Goal: Task Accomplishment & Management: Manage account settings

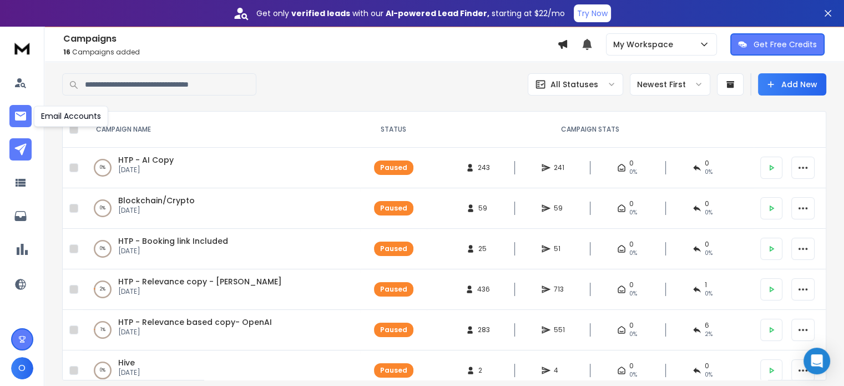
click at [18, 114] on icon at bounding box center [20, 115] width 13 height 13
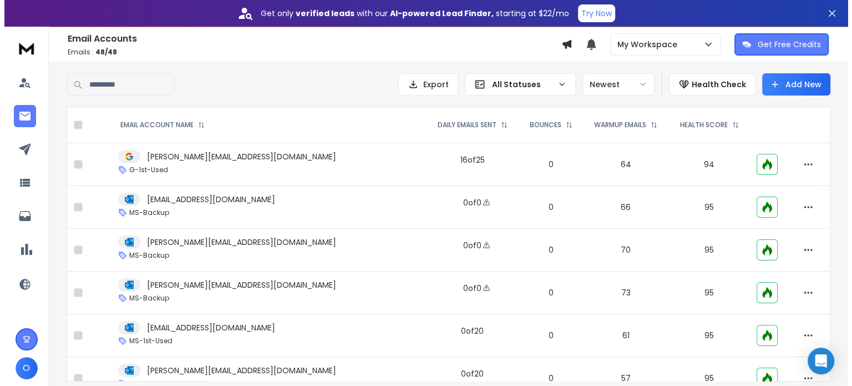
scroll to position [7, 0]
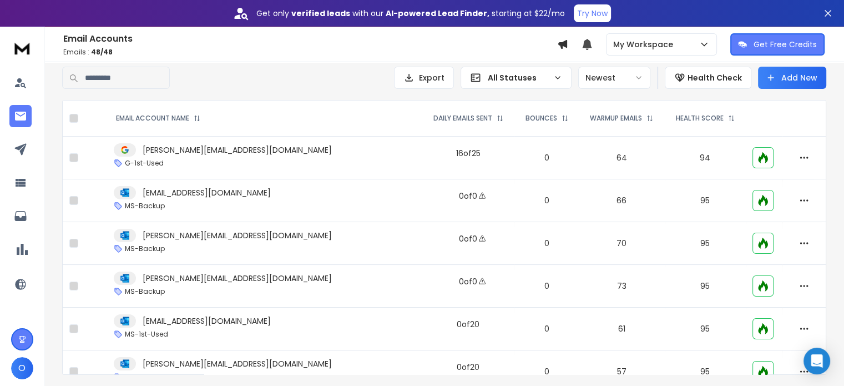
click at [524, 77] on p "All Statuses" at bounding box center [518, 77] width 61 height 11
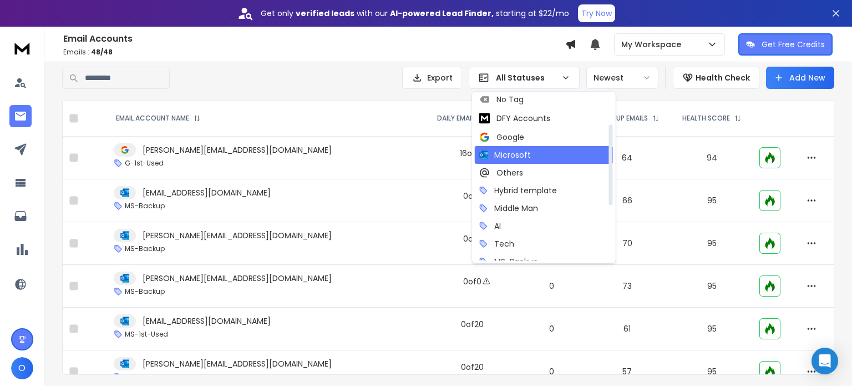
scroll to position [166, 0]
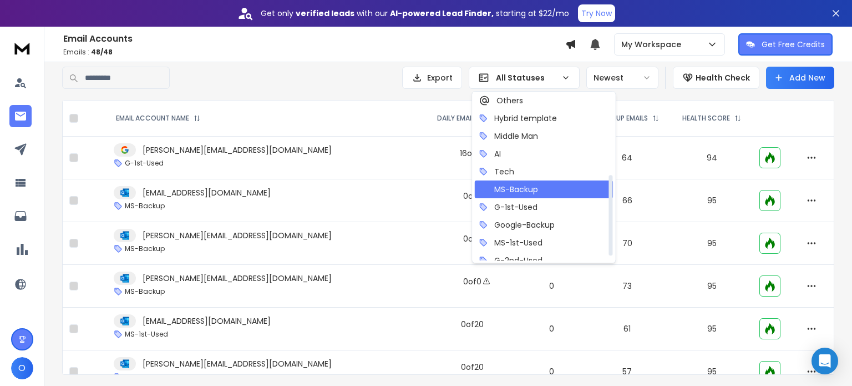
click at [534, 190] on div "MS-Backup" at bounding box center [508, 189] width 59 height 11
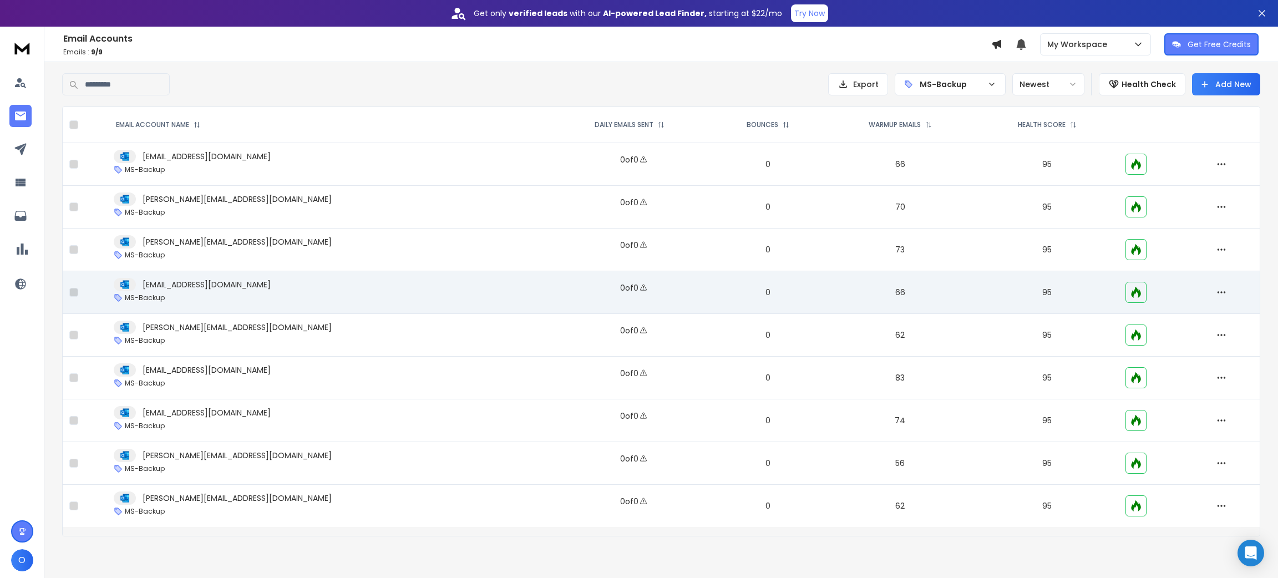
scroll to position [0, 0]
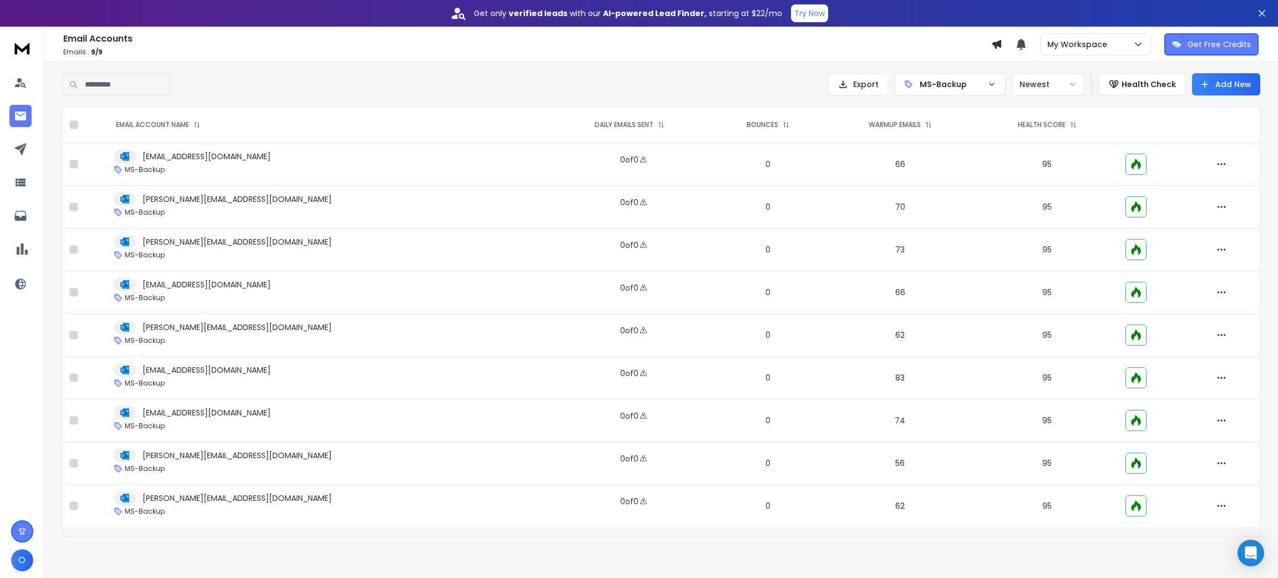
click at [843, 85] on p "MS-Backup" at bounding box center [951, 84] width 63 height 11
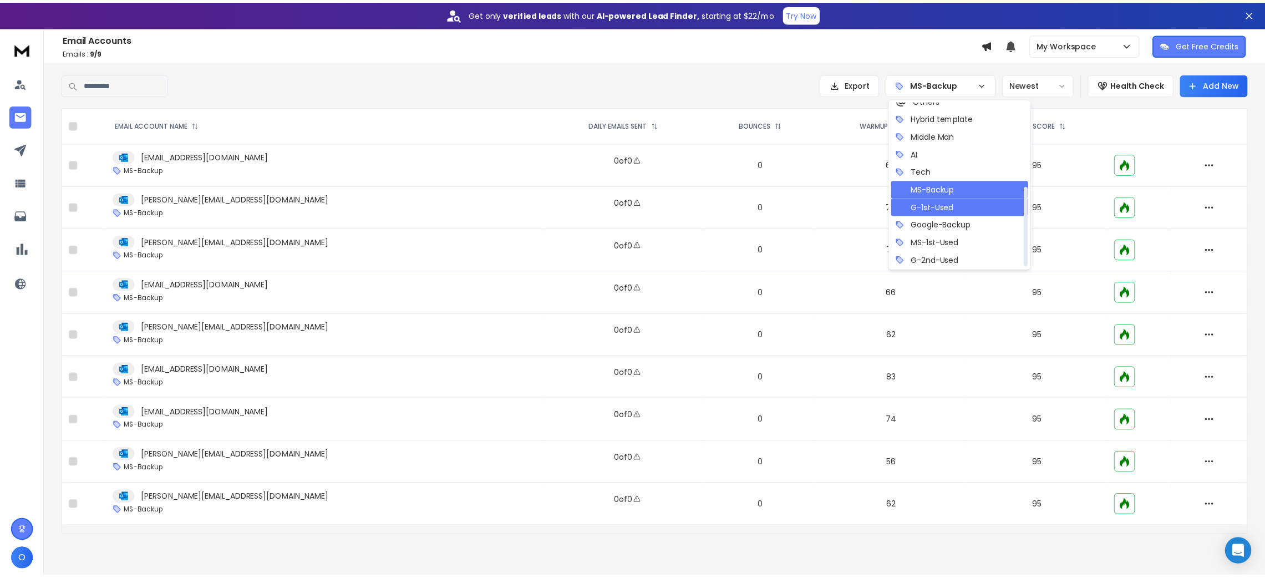
scroll to position [175, 0]
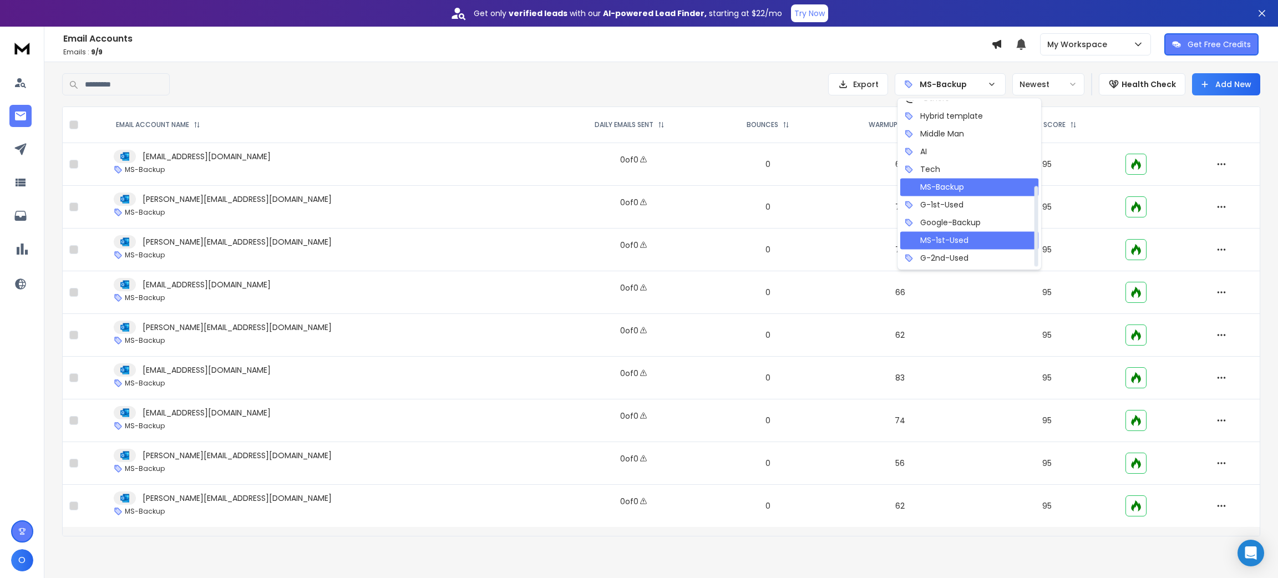
click at [843, 234] on div "MS-1st-Used" at bounding box center [969, 240] width 139 height 18
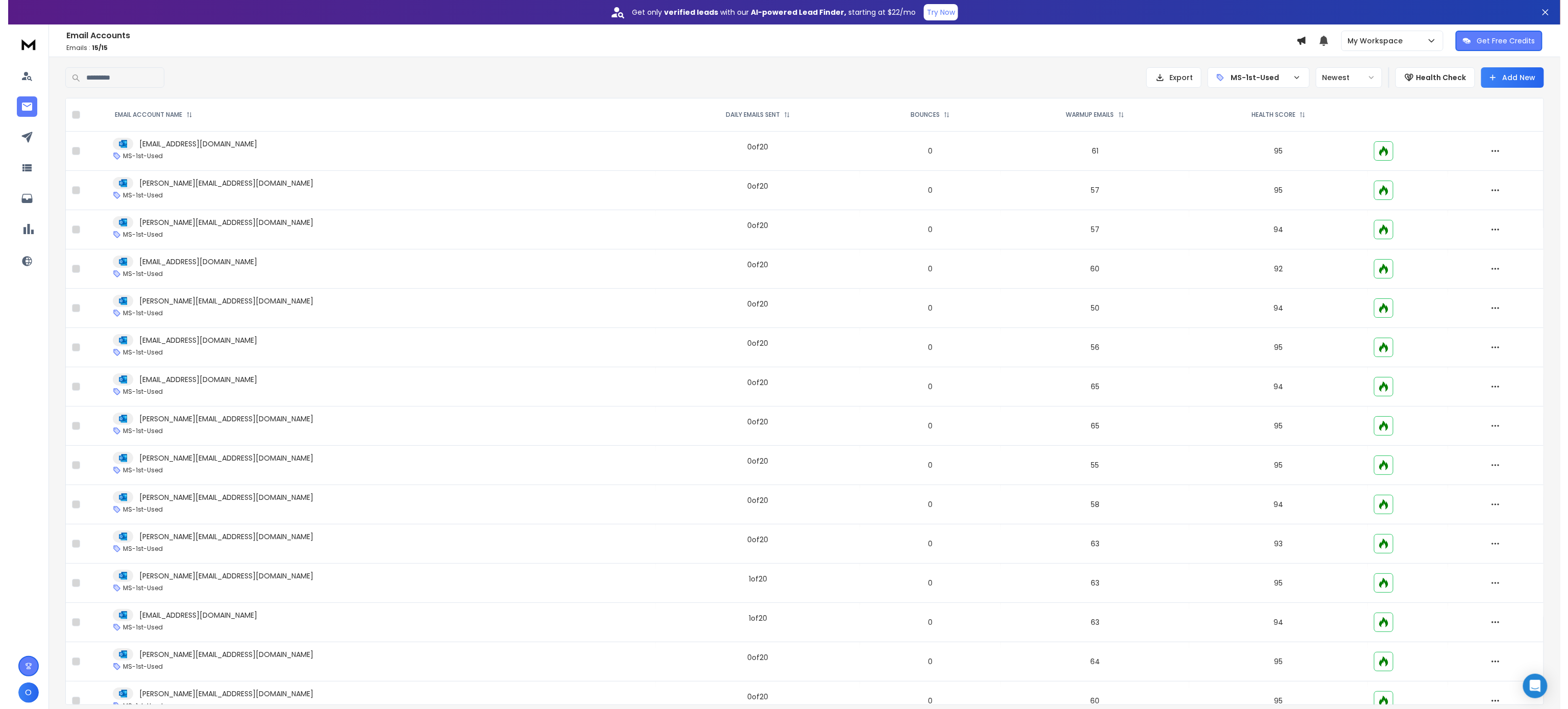
scroll to position [1, 0]
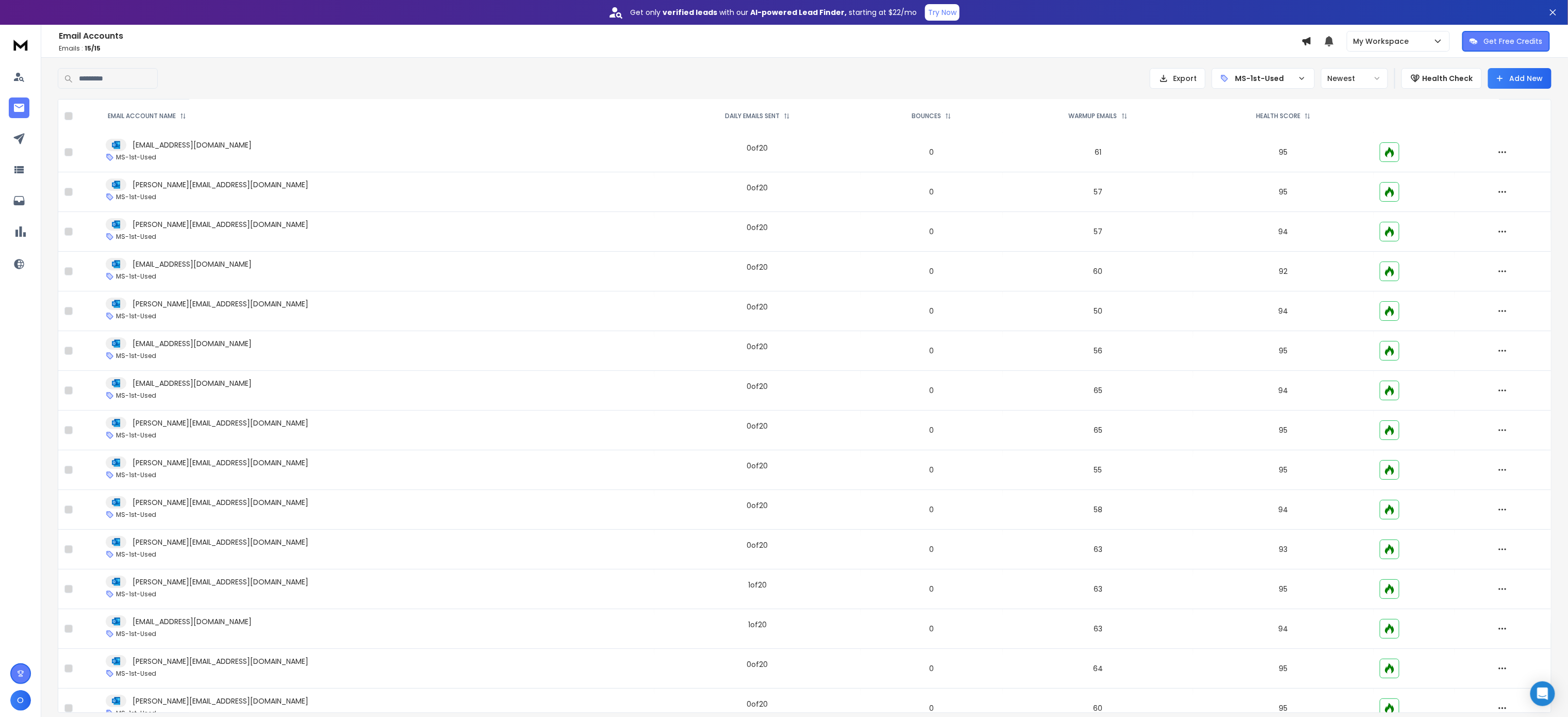
click at [784, 73] on p "MS-1st-Used" at bounding box center [1264, 78] width 59 height 10
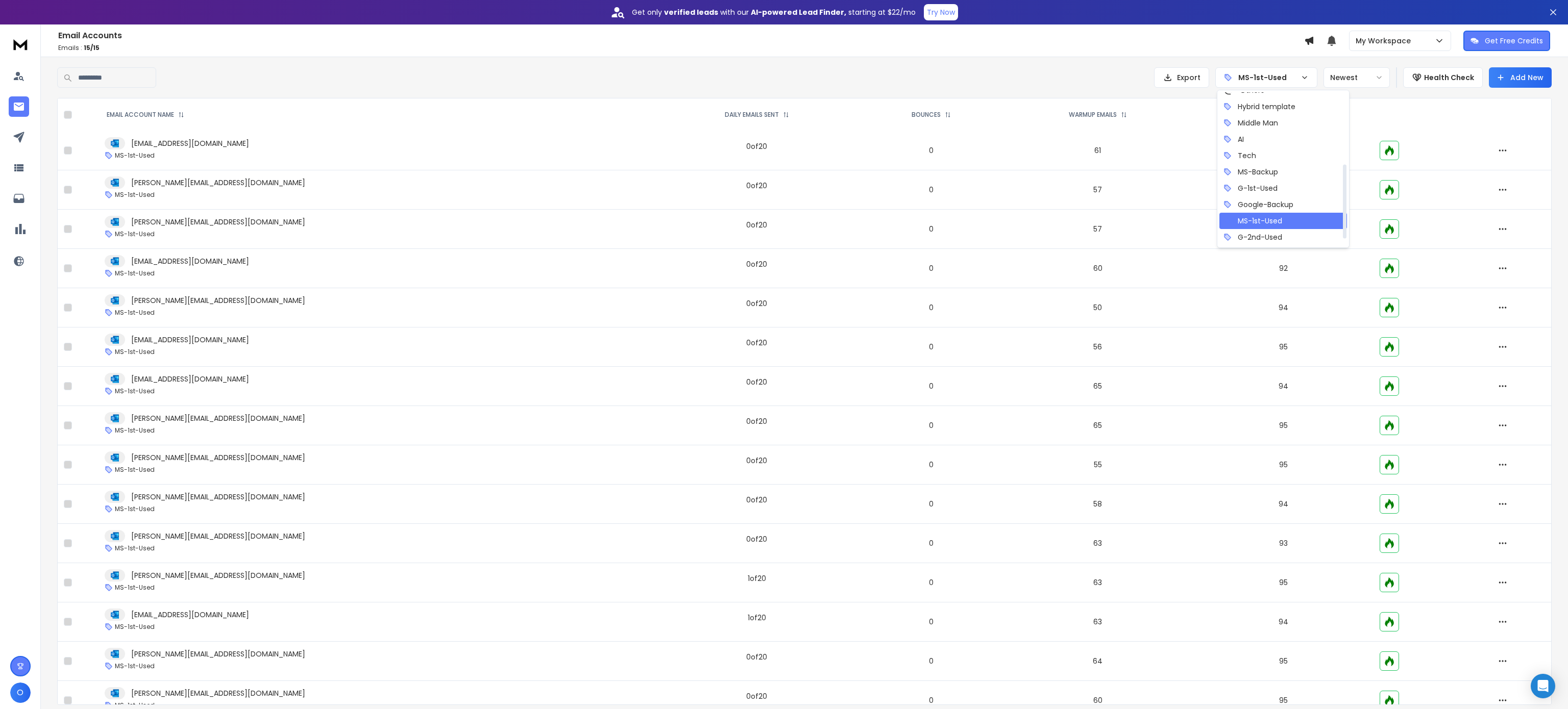
scroll to position [162, 0]
click at [776, 180] on div "G-1st-Used" at bounding box center [1283, 189] width 128 height 17
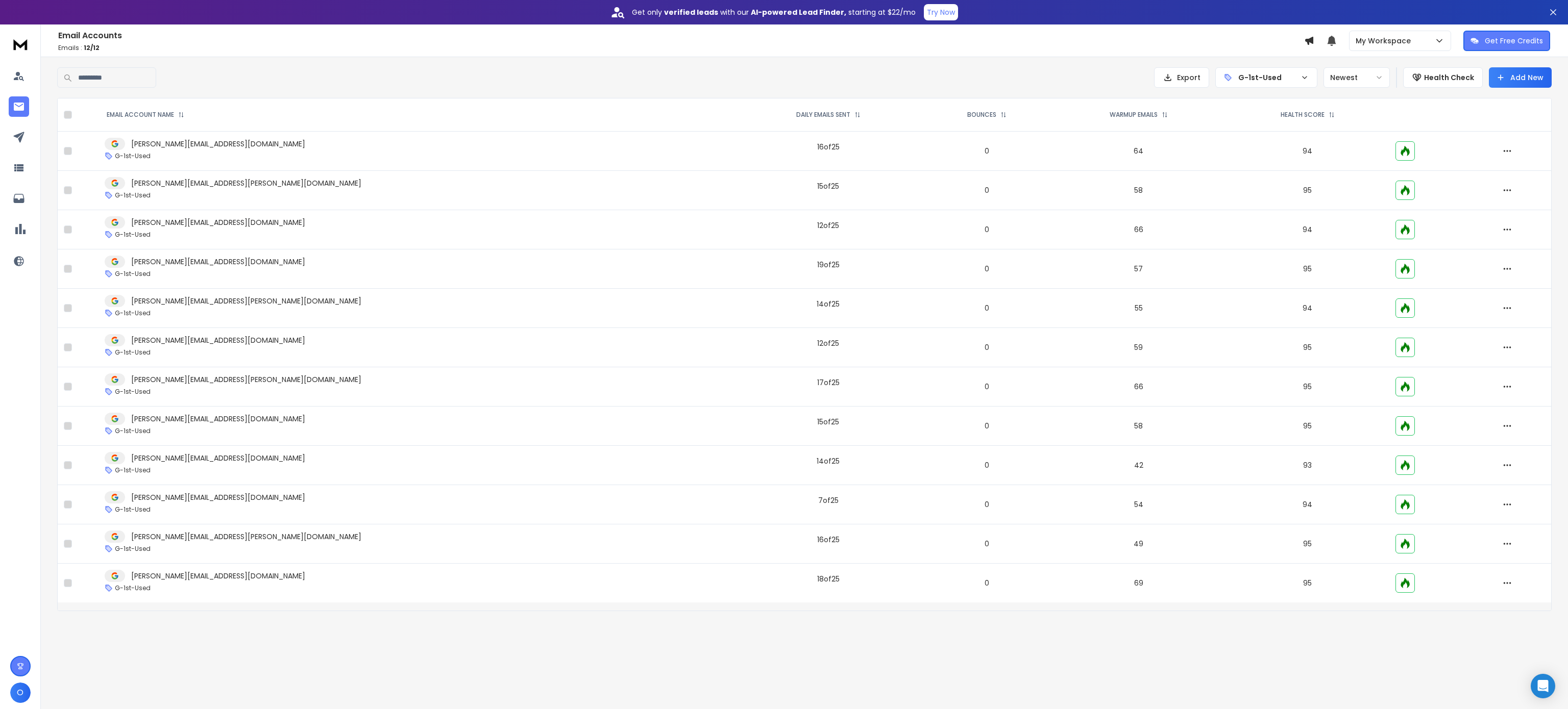
click at [776, 78] on p "G-1st-Used" at bounding box center [1267, 77] width 58 height 10
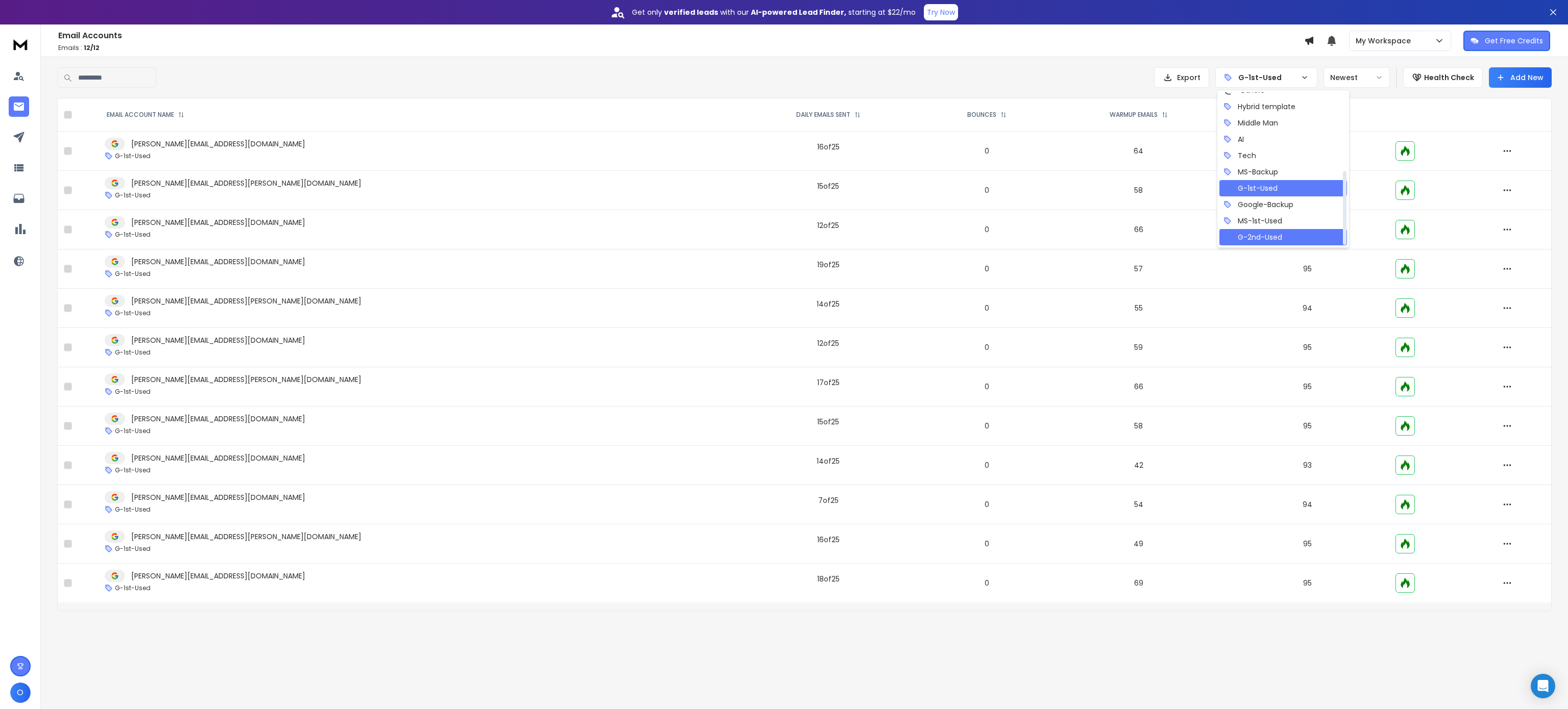
click at [776, 231] on div "G-2nd-Used" at bounding box center [1283, 237] width 128 height 17
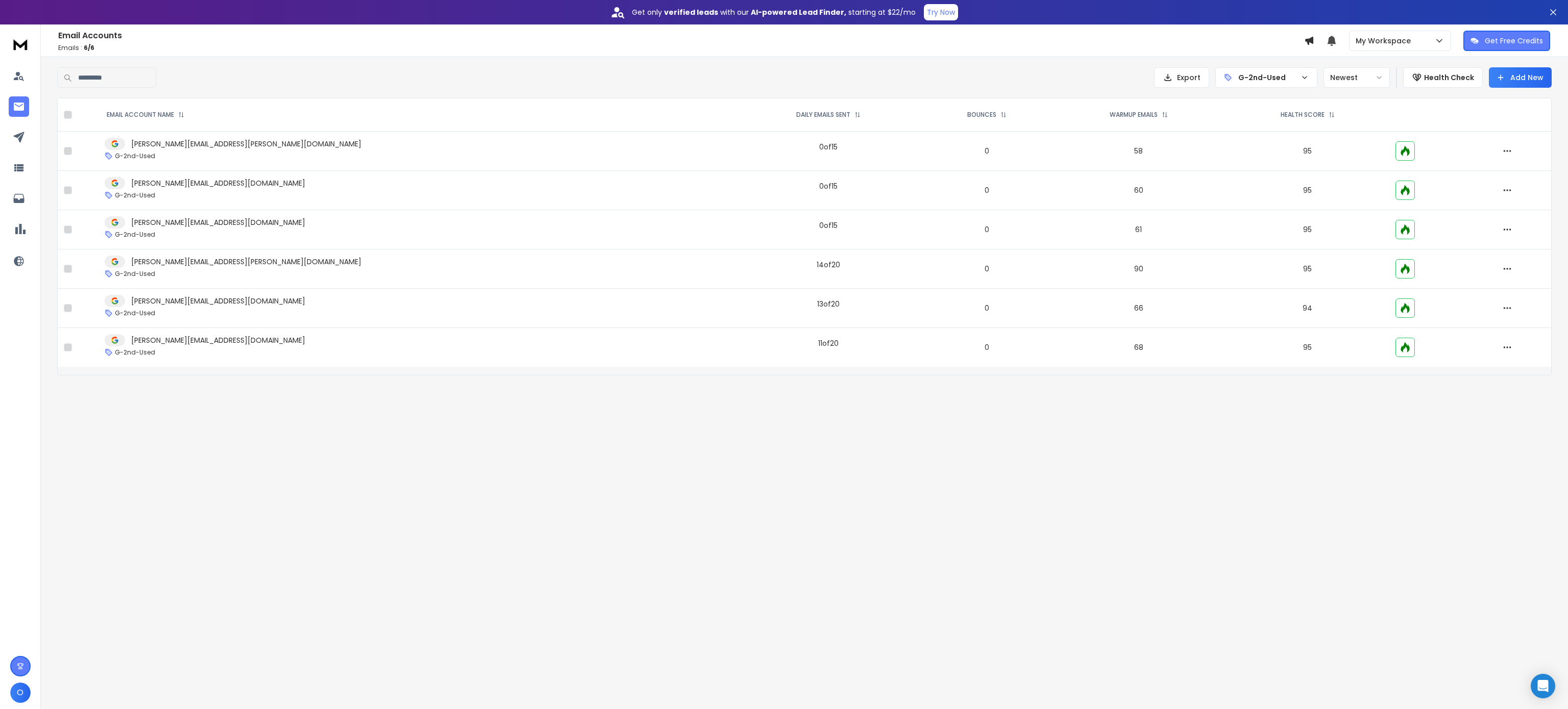
click at [776, 77] on p "G-2nd-Used" at bounding box center [1267, 77] width 58 height 10
click at [776, 205] on div "Google-Backup" at bounding box center [1283, 205] width 128 height 17
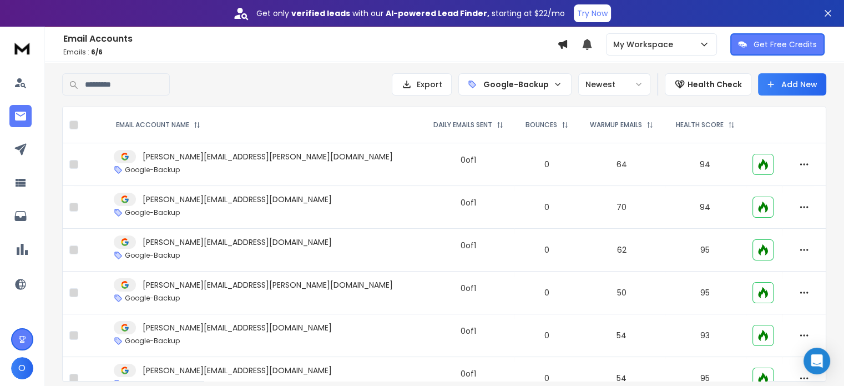
click at [506, 95] on div "Google-Backup" at bounding box center [514, 84] width 113 height 22
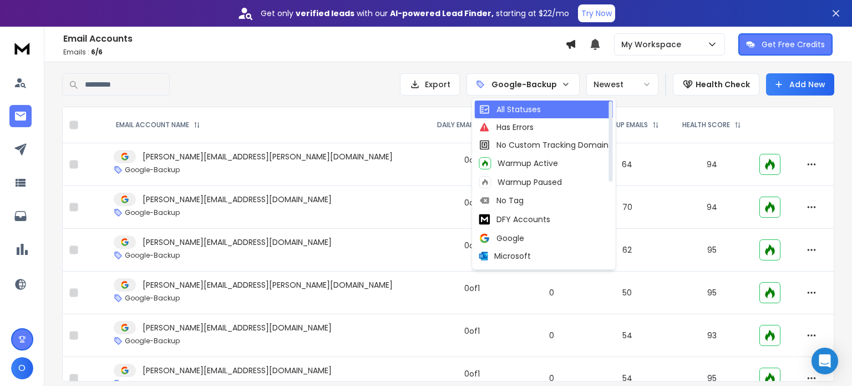
click at [539, 108] on div "All Statuses" at bounding box center [510, 109] width 62 height 11
